Goal: Task Accomplishment & Management: Manage account settings

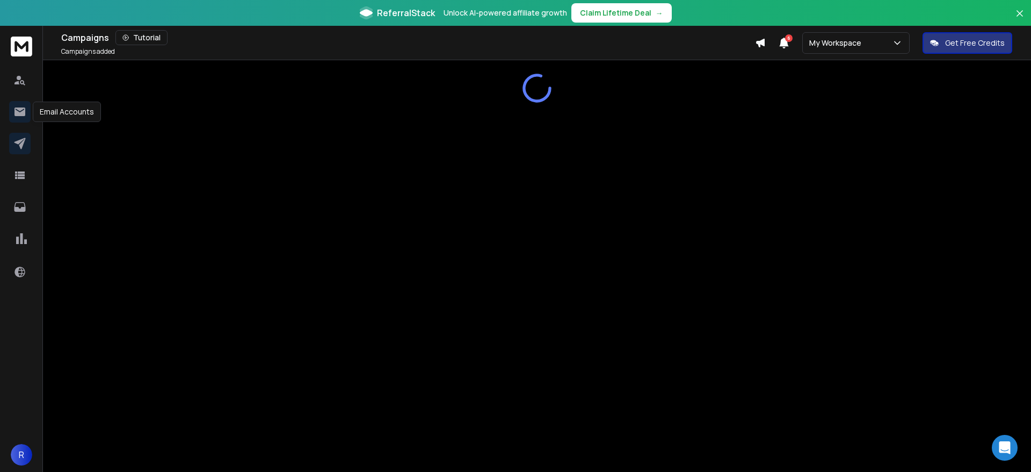
click at [20, 111] on icon at bounding box center [19, 111] width 13 height 13
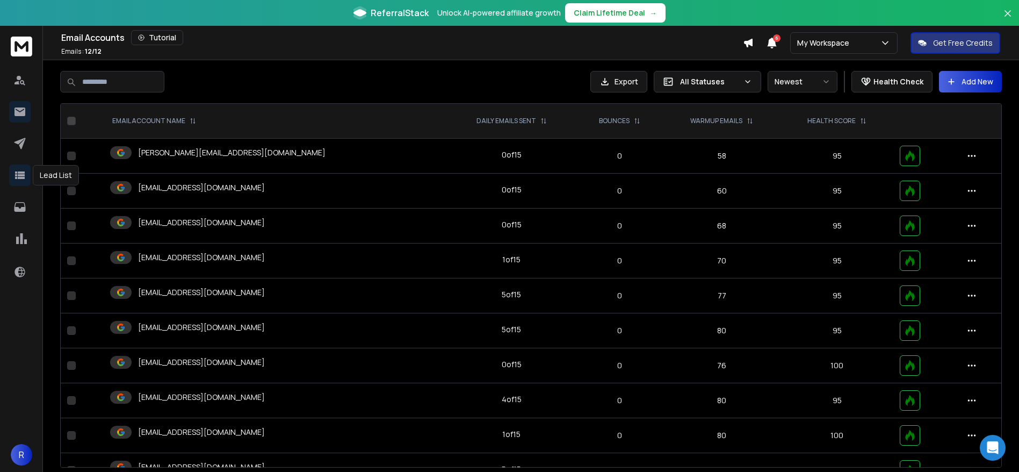
click at [23, 180] on icon at bounding box center [19, 175] width 13 height 13
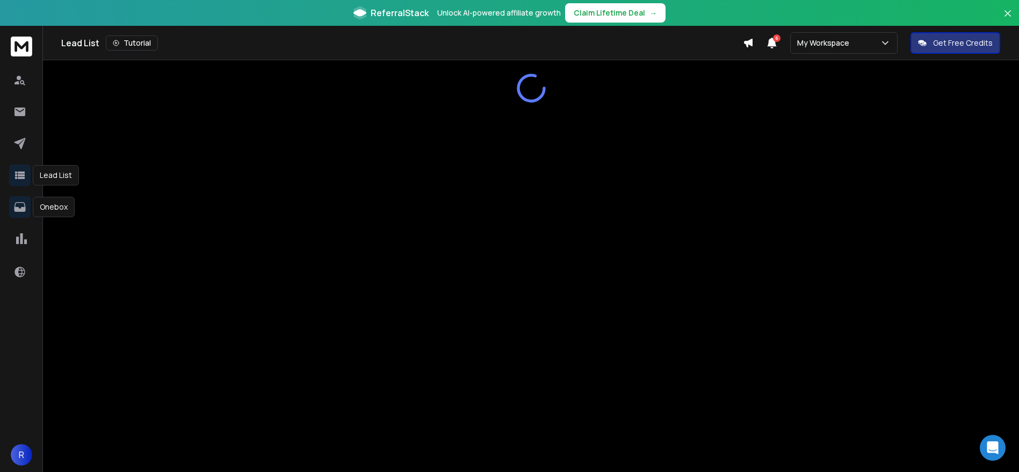
click at [24, 206] on icon at bounding box center [19, 206] width 13 height 13
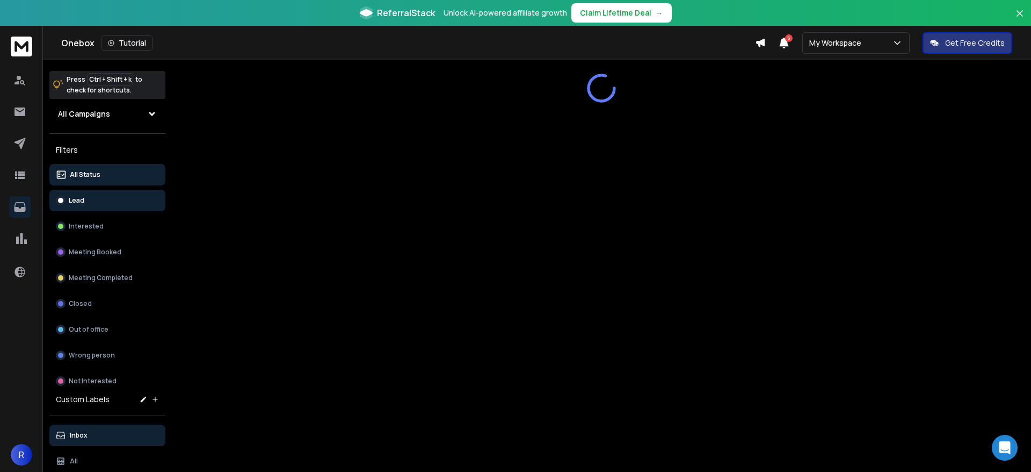
click at [124, 200] on button "Lead" at bounding box center [107, 200] width 116 height 21
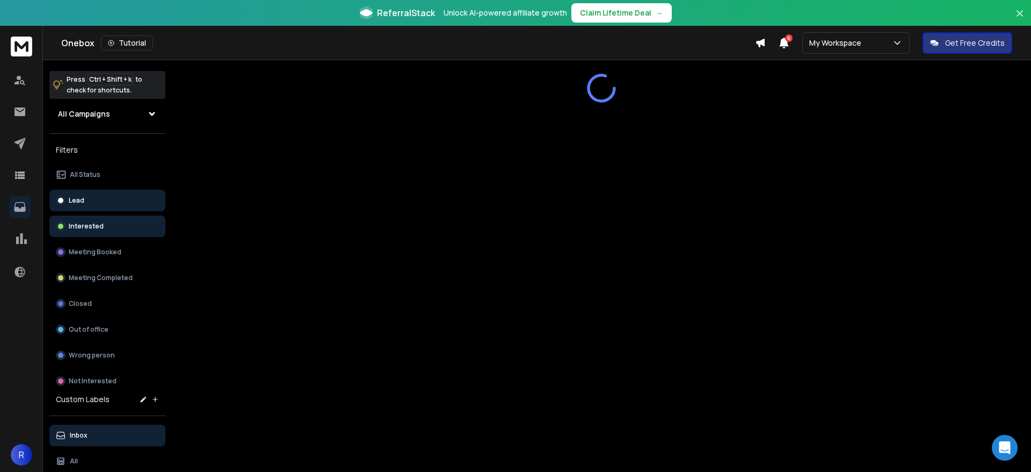
click at [108, 222] on button "Interested" at bounding box center [107, 225] width 116 height 21
click at [835, 42] on p "My Workspace" at bounding box center [837, 43] width 56 height 11
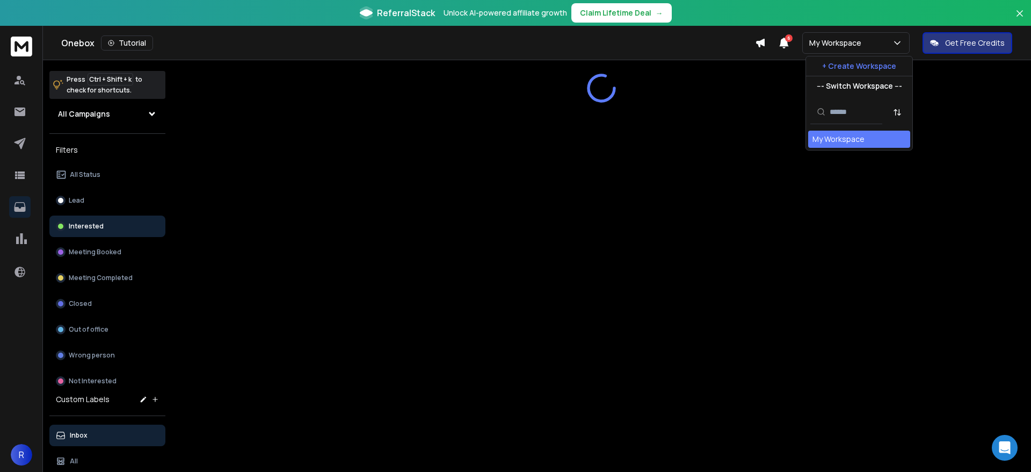
click at [706, 169] on div "Press Ctrl + Shift + k to check for shortcuts. All Campaigns All Campaigns Filt…" at bounding box center [537, 296] width 988 height 472
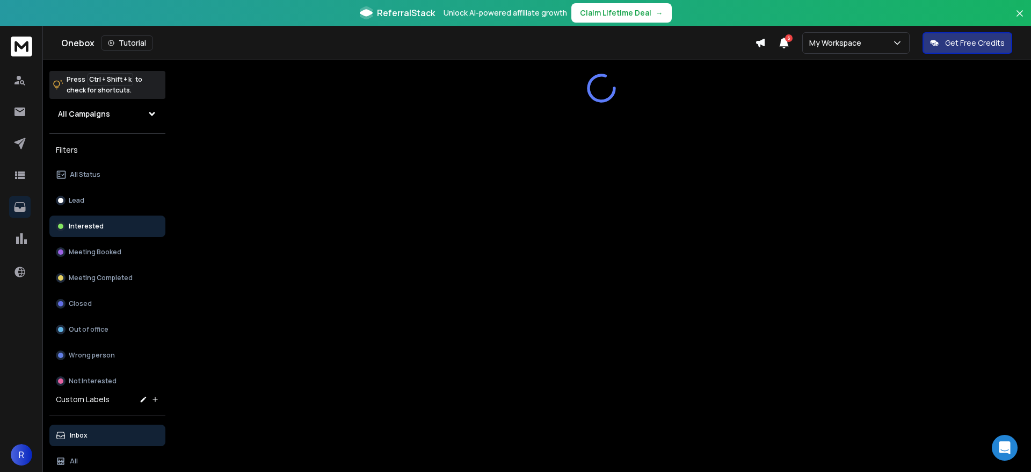
click at [20, 42] on icon at bounding box center [21, 47] width 21 height 20
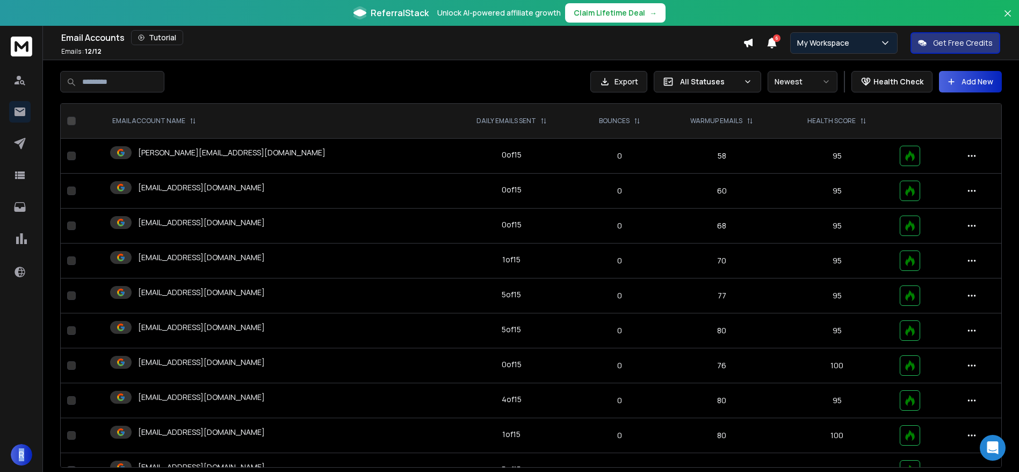
click at [844, 45] on p "My Workspace" at bounding box center [825, 43] width 56 height 11
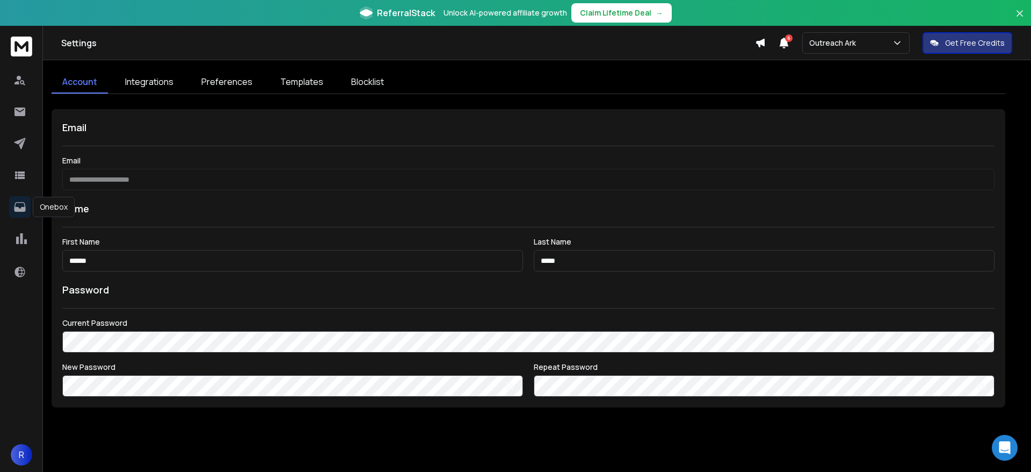
click at [18, 210] on icon at bounding box center [19, 207] width 11 height 10
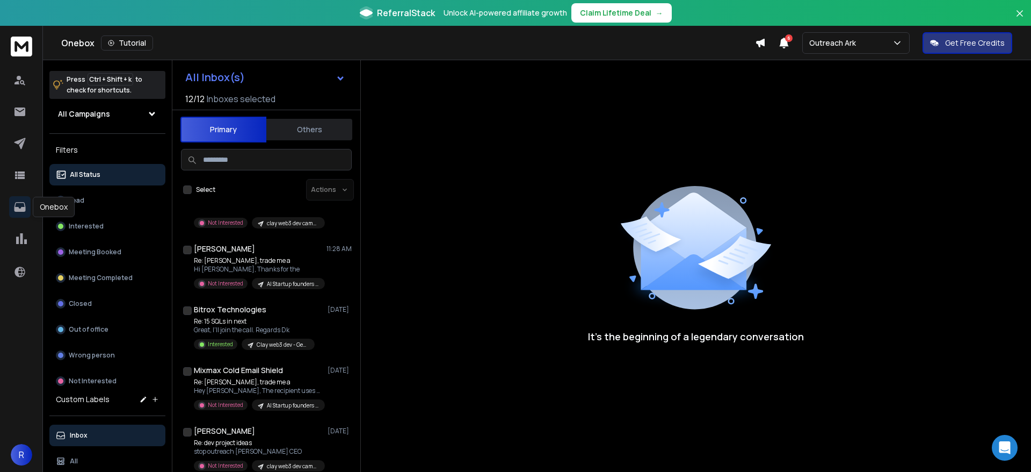
scroll to position [161, 0]
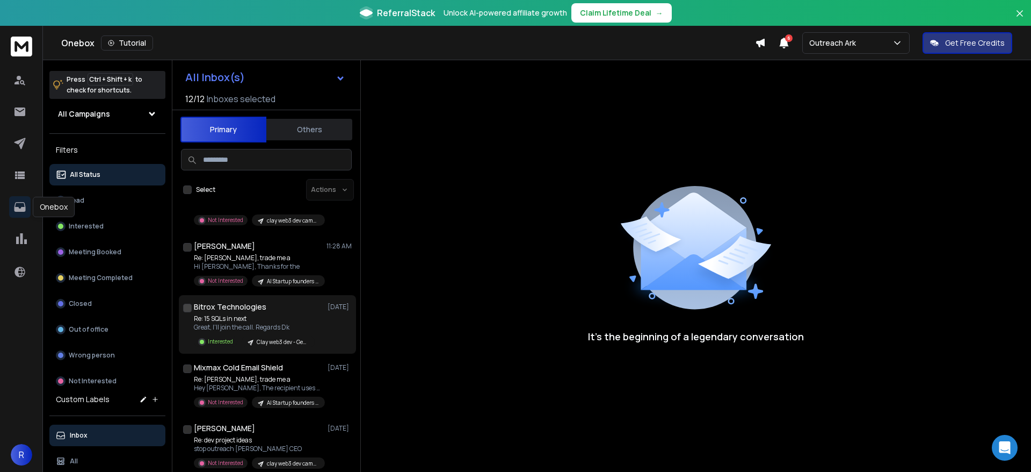
click at [301, 316] on p "Re: 15 SQLs in next" at bounding box center [254, 318] width 121 height 9
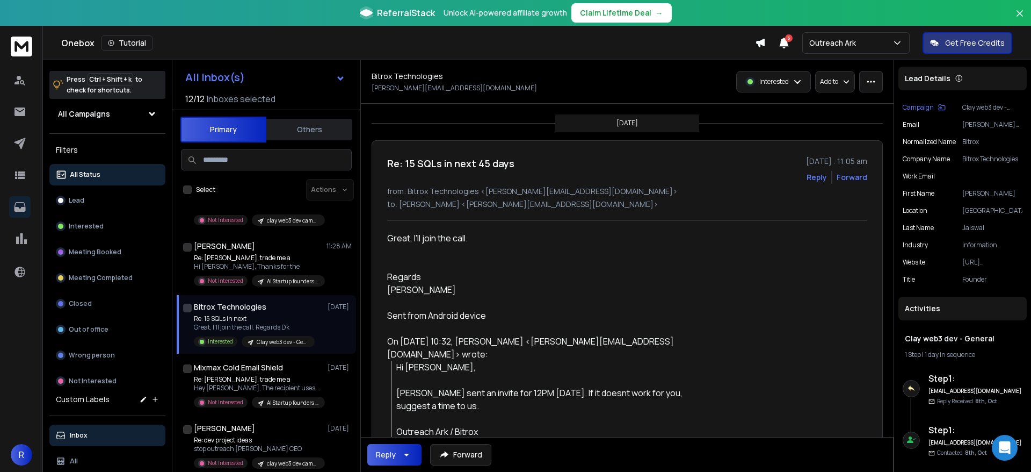
drag, startPoint x: 532, startPoint y: 191, endPoint x: 494, endPoint y: 192, distance: 38.1
click at [504, 192] on p "from: Bitrox Technologies <adarsh@bitrox.tech>" at bounding box center [627, 191] width 480 height 11
drag, startPoint x: 481, startPoint y: 191, endPoint x: 550, endPoint y: 189, distance: 68.8
click at [550, 189] on p "from: Bitrox Technologies <adarsh@bitrox.tech>" at bounding box center [627, 191] width 480 height 11
copy p "adarsh@bitrox.tech"
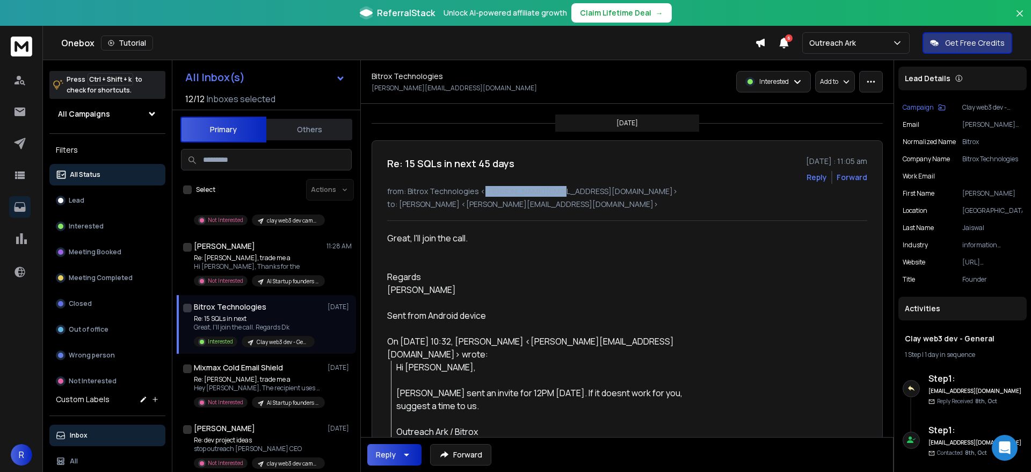
click at [230, 161] on input at bounding box center [266, 159] width 171 height 21
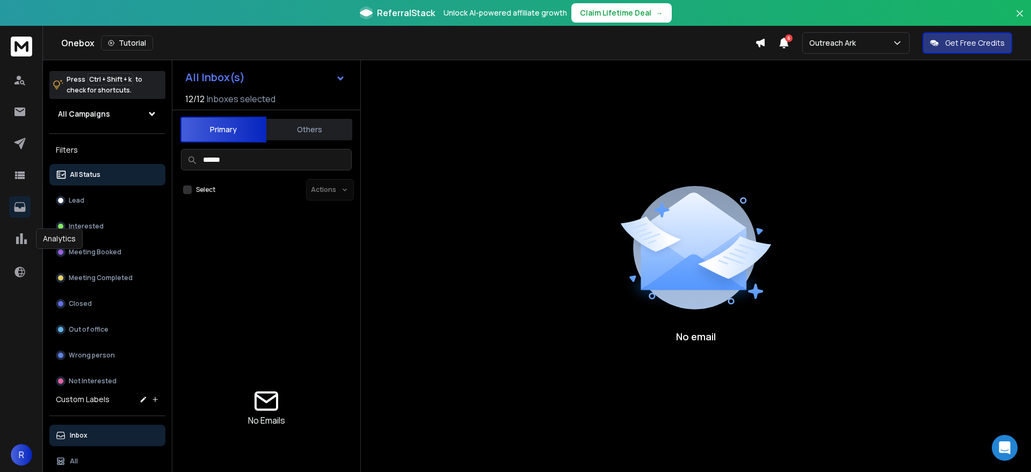
type input "******"
click at [49, 221] on div "Press Ctrl + Shift + k to check for shortcuts. All Campaigns All Campaigns Filt…" at bounding box center [107, 296] width 129 height 472
click at [76, 227] on p "Interested" at bounding box center [86, 226] width 35 height 9
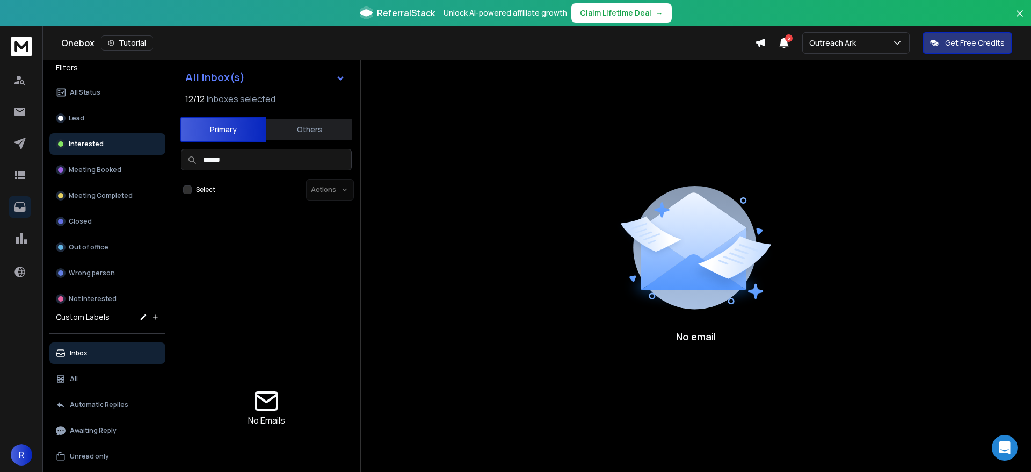
scroll to position [81, 0]
click at [308, 134] on button "Others" at bounding box center [309, 130] width 86 height 24
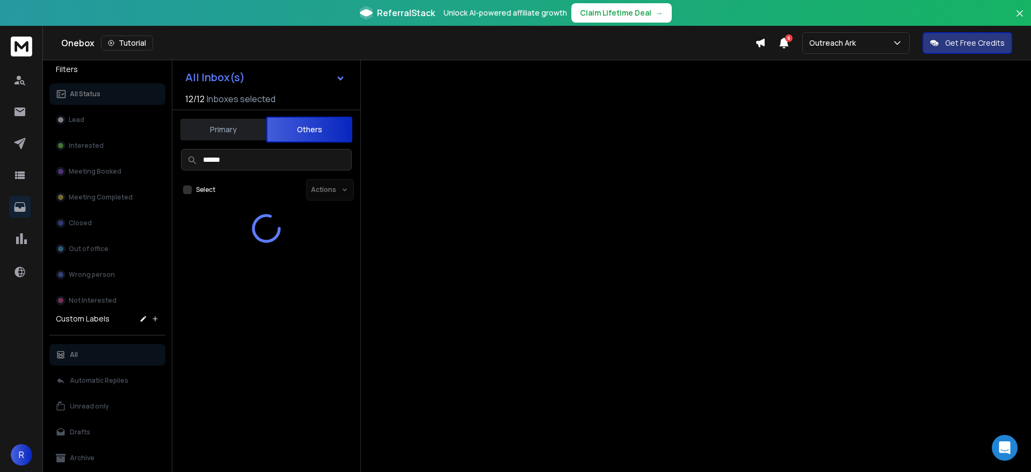
click at [289, 169] on input "******" at bounding box center [266, 159] width 171 height 21
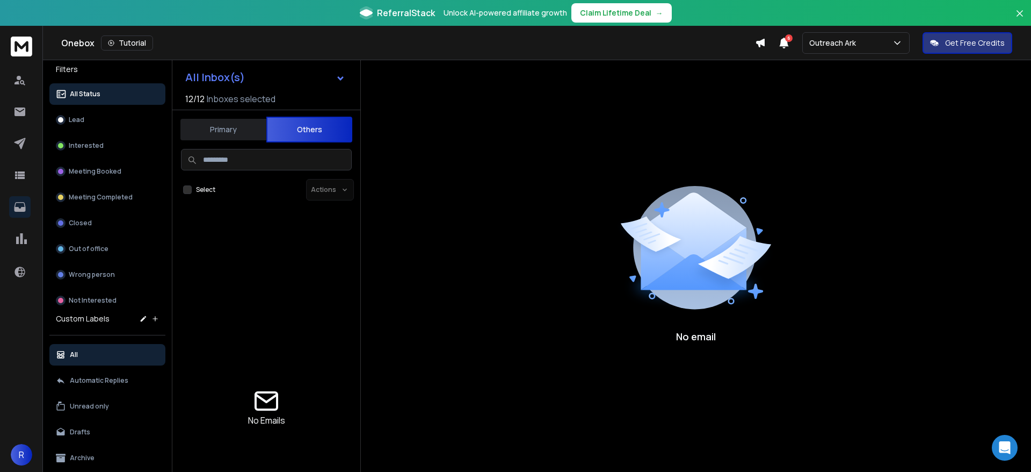
click at [94, 358] on button "All" at bounding box center [107, 354] width 116 height 21
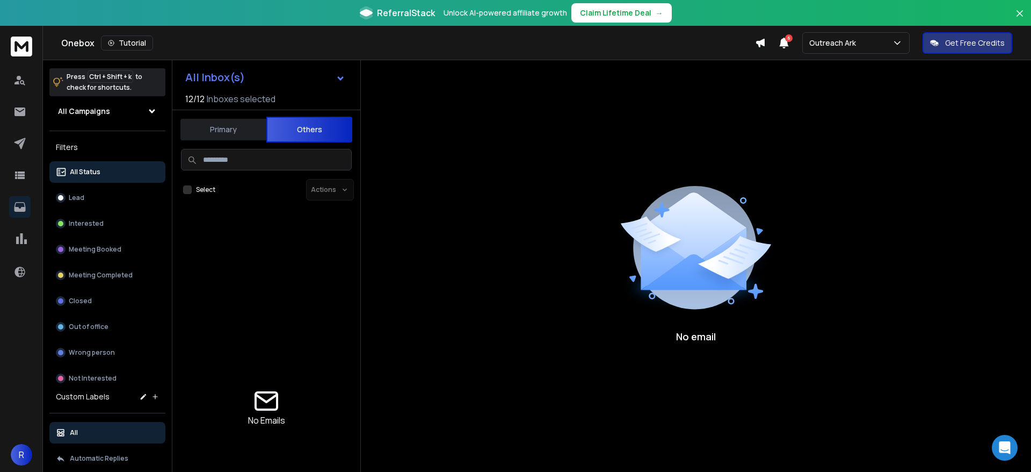
scroll to position [0, 0]
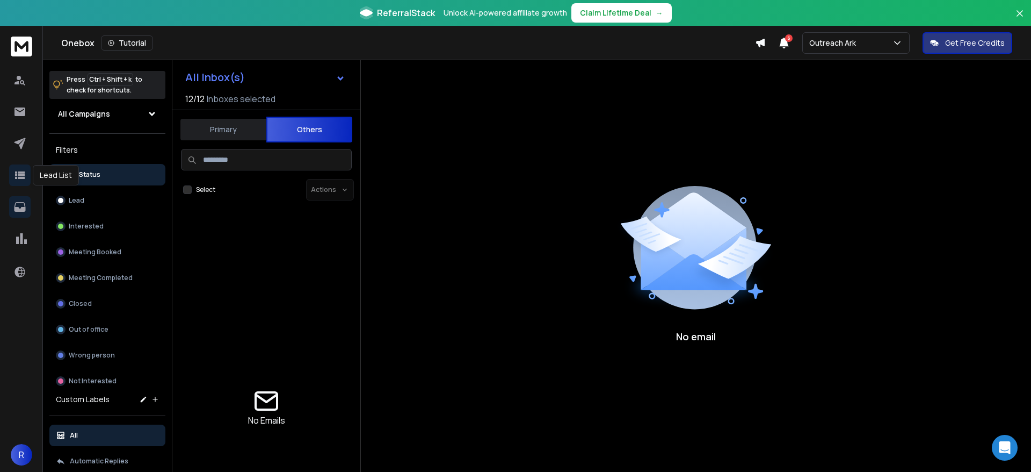
click at [20, 177] on icon at bounding box center [20, 175] width 10 height 8
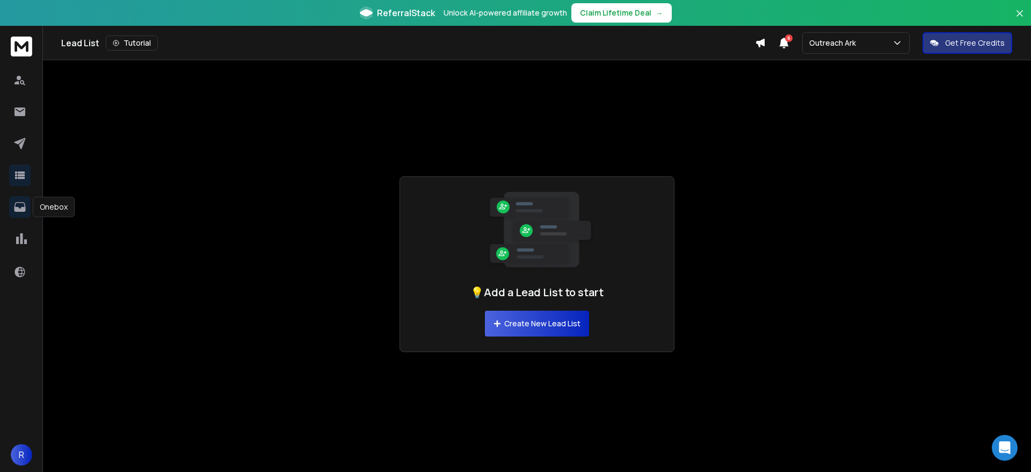
click at [21, 205] on icon at bounding box center [19, 206] width 13 height 13
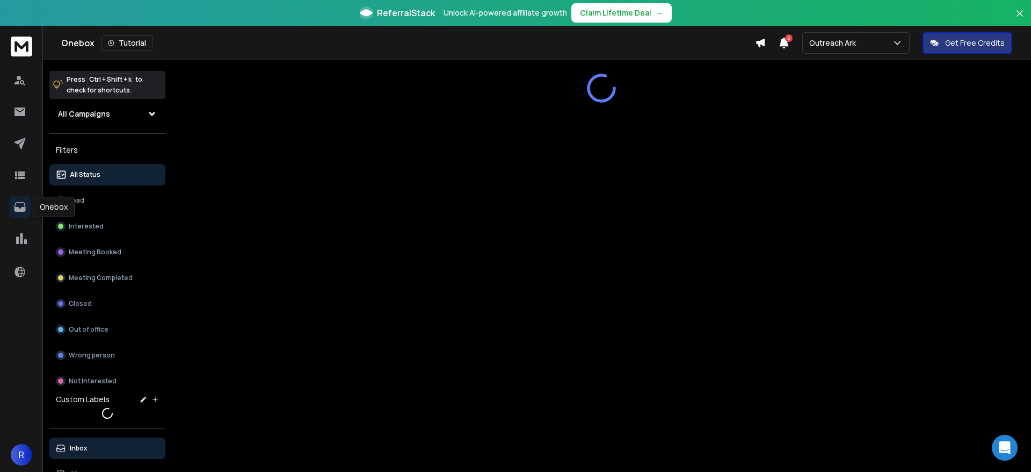
click at [21, 205] on icon at bounding box center [19, 206] width 13 height 13
